Goal: Task Accomplishment & Management: Use online tool/utility

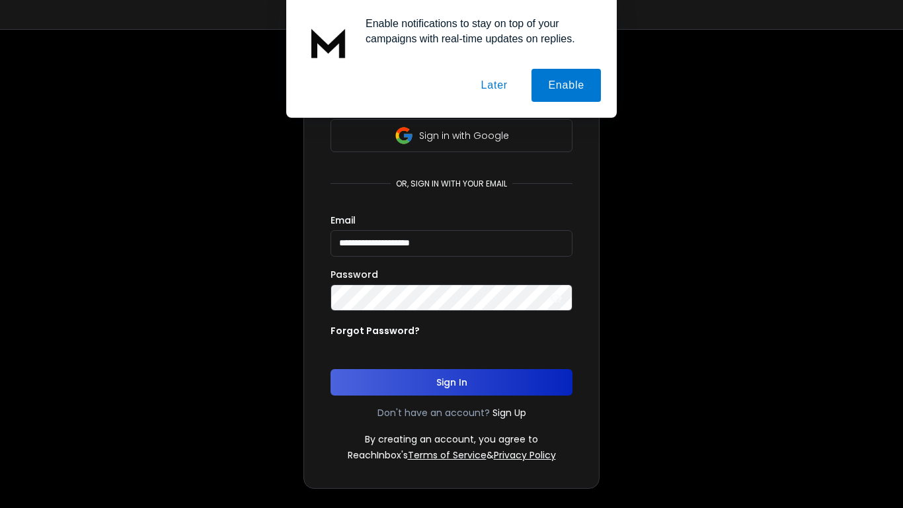
type input "**********"
click at [452, 382] on button "Sign In" at bounding box center [452, 382] width 242 height 26
